Goal: Task Accomplishment & Management: Manage account settings

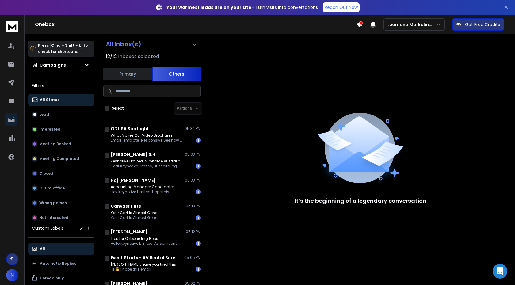
click at [135, 73] on button "Primary" at bounding box center [127, 73] width 49 height 13
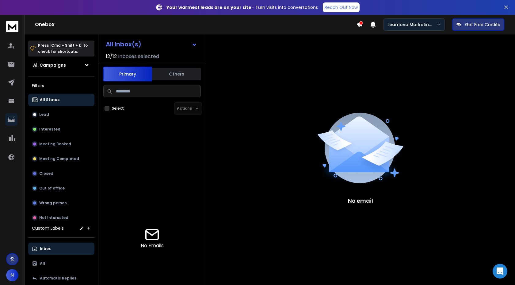
click at [405, 24] on p "Learnova Marketing Emails" at bounding box center [412, 24] width 49 height 6
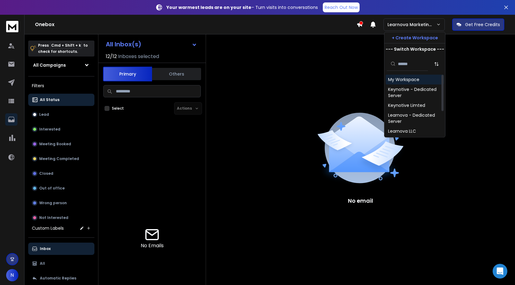
click at [397, 76] on div "My Workspace" at bounding box center [403, 79] width 31 height 6
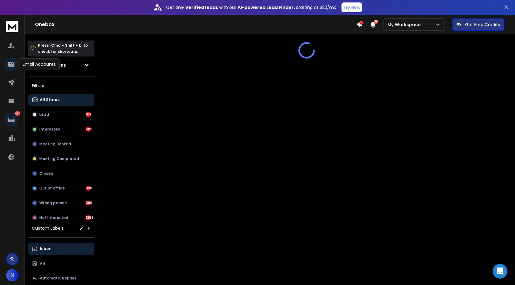
click at [9, 63] on icon at bounding box center [11, 64] width 6 height 5
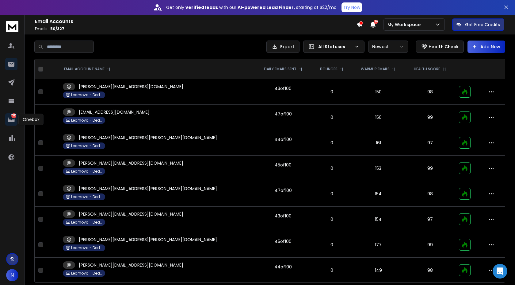
click at [12, 122] on icon at bounding box center [11, 119] width 7 height 7
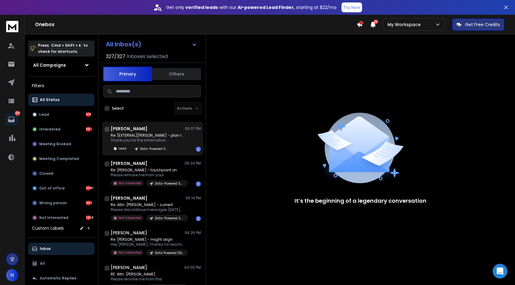
click at [127, 145] on div "Re: [EXTERNAL]Patti - plan review Thank you for the information. Lead Data-Powe…" at bounding box center [148, 142] width 74 height 19
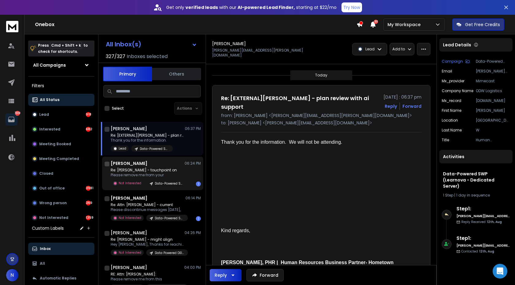
click at [183, 170] on p "Re: [PERSON_NAME] - touchpoint on" at bounding box center [148, 169] width 74 height 5
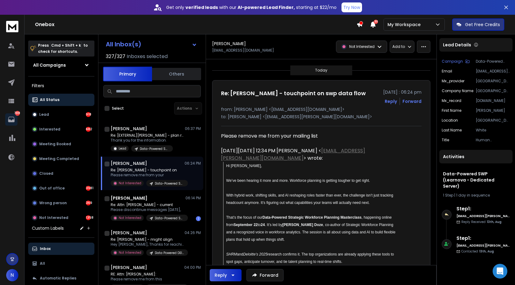
click at [428, 48] on button "button" at bounding box center [423, 46] width 13 height 12
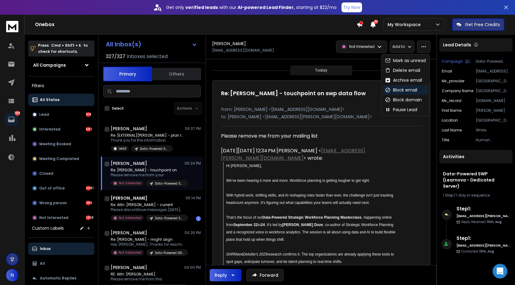
click at [410, 92] on div "Block email" at bounding box center [401, 90] width 32 height 6
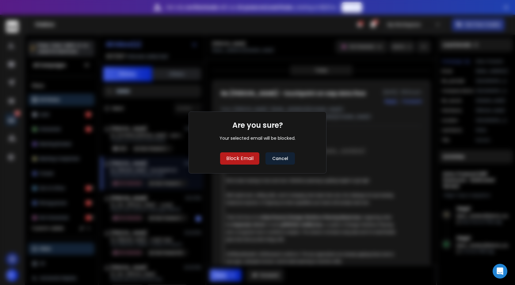
click at [254, 154] on button "Block Email" at bounding box center [239, 158] width 39 height 12
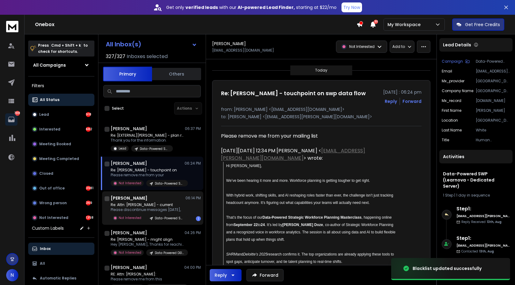
click at [171, 203] on p "Re: Attn: [PERSON_NAME] - current" at bounding box center [148, 204] width 74 height 5
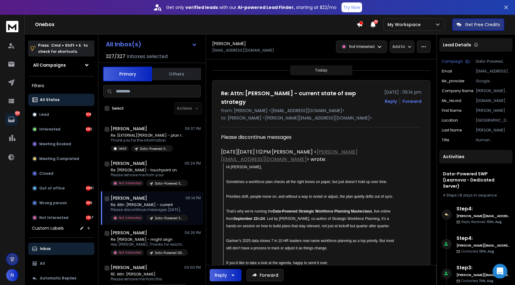
click at [426, 44] on icon "button" at bounding box center [424, 47] width 6 height 6
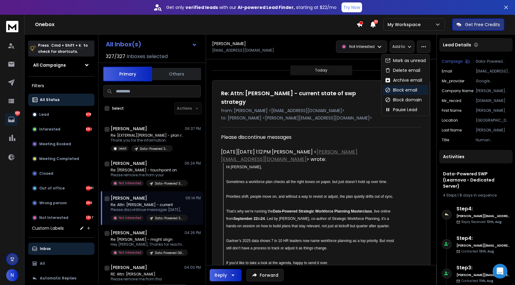
click at [399, 90] on div "Block email" at bounding box center [401, 90] width 32 height 6
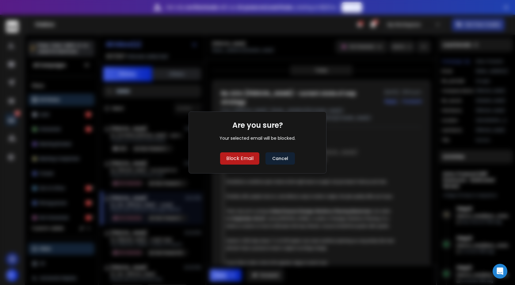
click at [242, 158] on button "Block Email" at bounding box center [239, 158] width 39 height 12
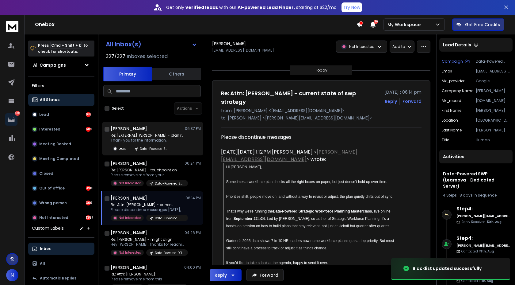
click at [170, 137] on p "Re: [EXTERNAL][PERSON_NAME] - plan review" at bounding box center [148, 135] width 74 height 5
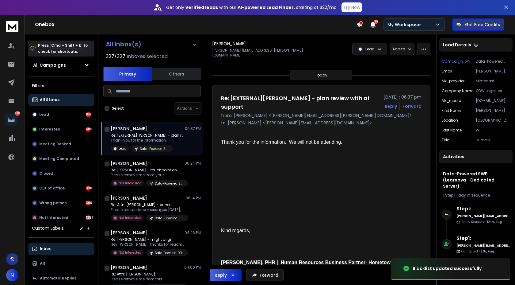
click at [421, 25] on p "My Workspace" at bounding box center [406, 24] width 36 height 6
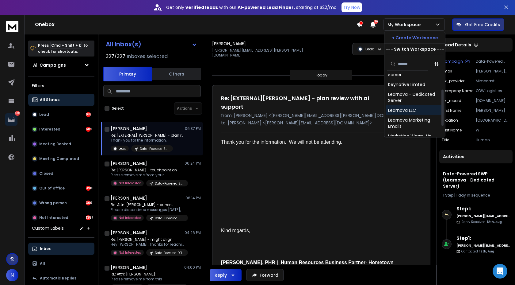
scroll to position [34, 0]
click at [416, 108] on div "Learnova Marketing Emails" at bounding box center [414, 110] width 53 height 12
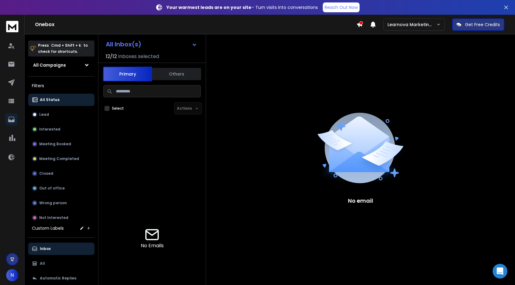
click at [165, 71] on button "Others" at bounding box center [176, 73] width 49 height 13
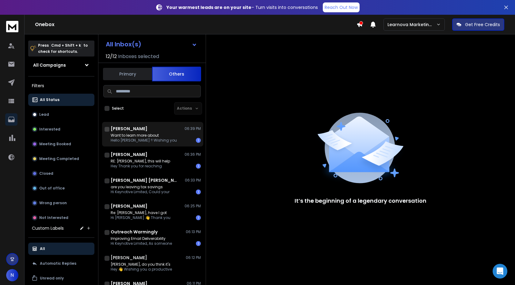
click at [159, 138] on div "Want to learn more about Hello Max !! Wishing you 1" at bounding box center [156, 138] width 90 height 10
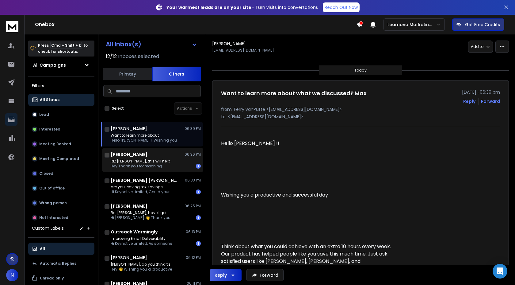
click at [158, 166] on p "Hey Thank you for reaching" at bounding box center [141, 165] width 60 height 5
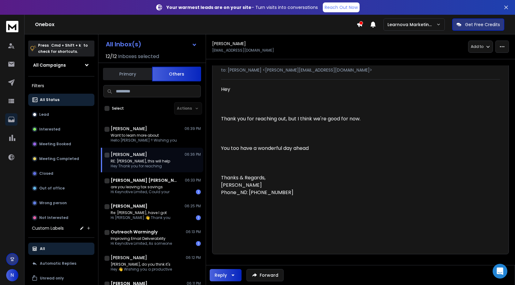
scroll to position [50, 0]
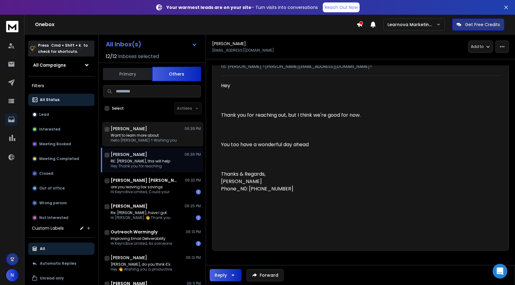
click at [160, 139] on div "Want to learn more about Hello Max !! Wishing you" at bounding box center [156, 138] width 90 height 10
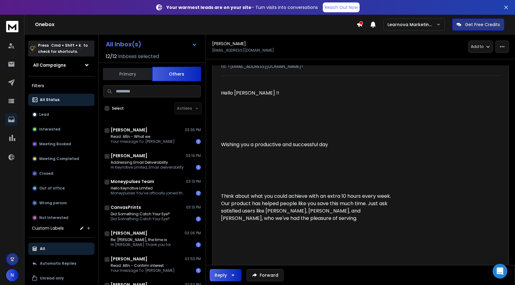
scroll to position [1067, 0]
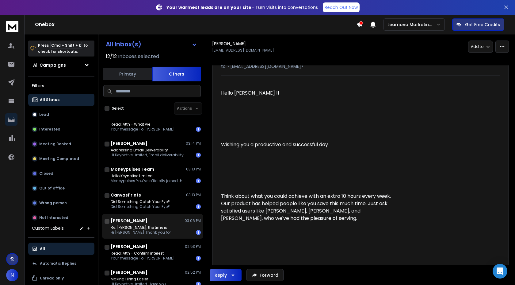
click at [148, 223] on div "Chad Yadav 03:06 PM" at bounding box center [156, 220] width 90 height 6
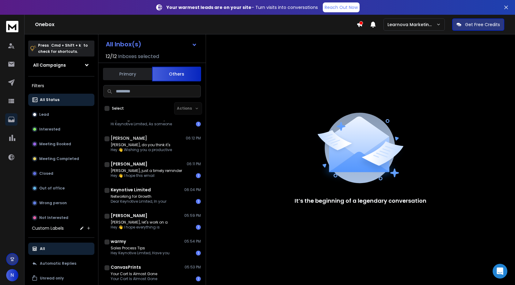
scroll to position [0, 0]
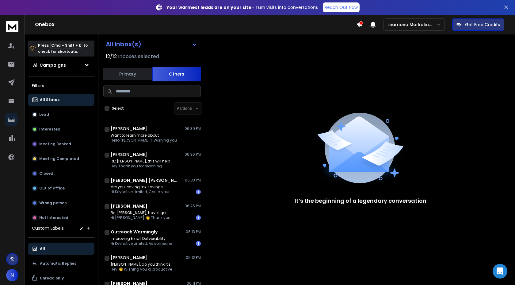
click at [134, 83] on div at bounding box center [152, 90] width 102 height 15
click at [133, 74] on button "Primary" at bounding box center [127, 73] width 49 height 13
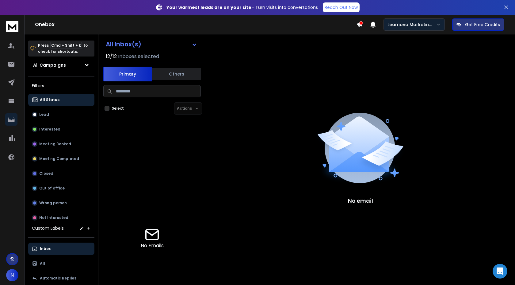
click at [399, 28] on button "Learnova Marketing Emails" at bounding box center [414, 24] width 61 height 12
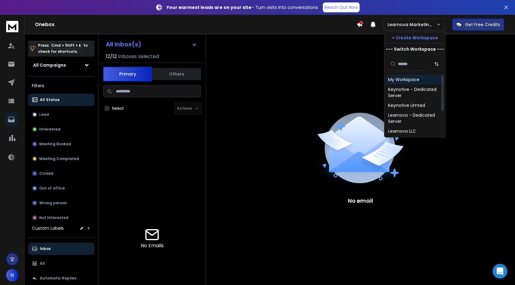
click at [401, 79] on div "My Workspace" at bounding box center [403, 79] width 31 height 6
